Goal: Task Accomplishment & Management: Manage account settings

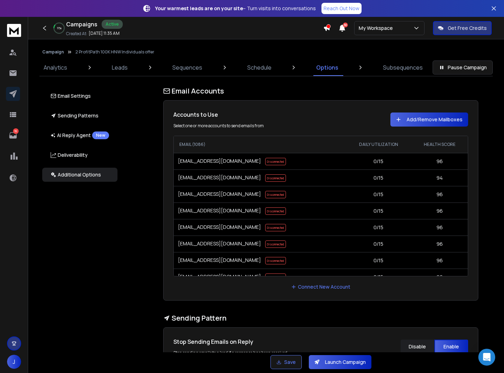
select select "*"
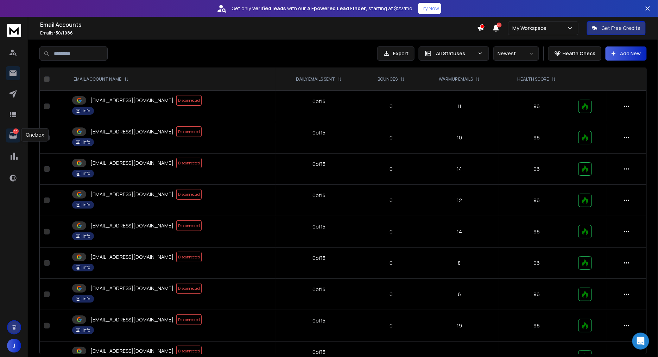
click at [15, 132] on p "25" at bounding box center [16, 131] width 6 height 6
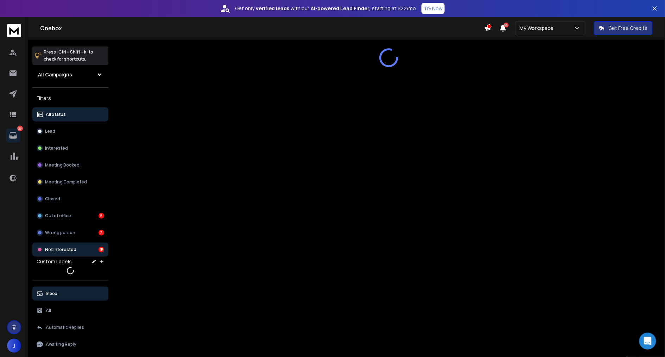
click at [58, 253] on button "Not Interested 15" at bounding box center [70, 249] width 76 height 14
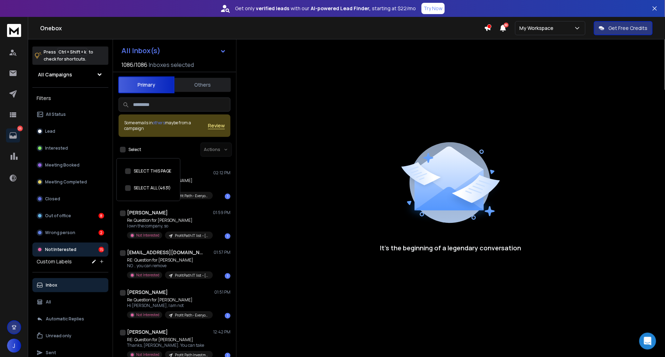
click at [122, 150] on button "SELECT THIS PAGE" at bounding box center [123, 150] width 6 height 6
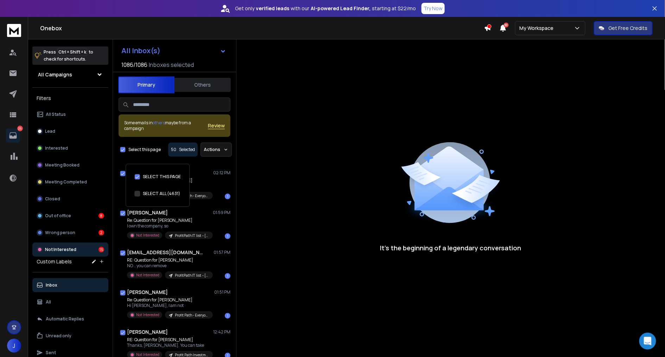
click at [131, 191] on div "SELECT THIS PAGE SELECT ALL (4631)" at bounding box center [157, 185] width 55 height 37
click at [135, 192] on button "SELECT THIS PAGE" at bounding box center [137, 194] width 6 height 6
click at [223, 145] on button "Actions" at bounding box center [216, 150] width 31 height 14
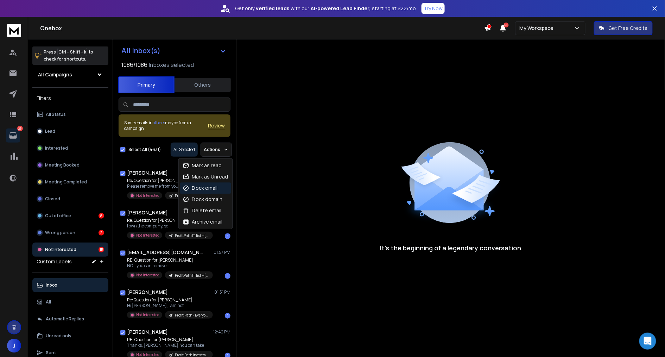
click at [202, 189] on div "Block email" at bounding box center [200, 187] width 35 height 7
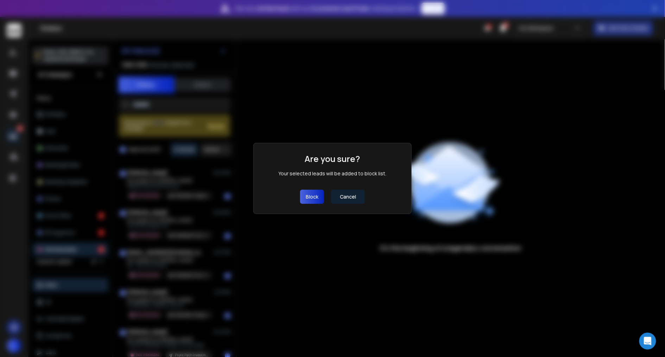
click at [309, 197] on p "Block" at bounding box center [312, 196] width 13 height 7
